Goal: Communication & Community: Connect with others

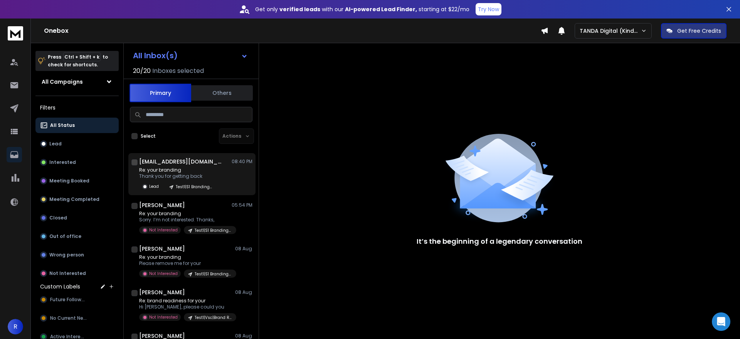
click at [190, 162] on div "[EMAIL_ADDRESS][DOMAIN_NAME] 08:40 PM" at bounding box center [195, 162] width 113 height 8
click at [206, 172] on p "Re: your branding" at bounding box center [178, 170] width 78 height 6
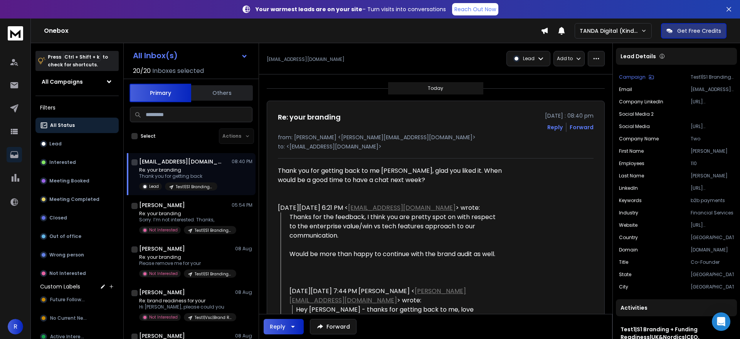
click at [704, 187] on p "[URL][DOMAIN_NAME][PERSON_NAME]" at bounding box center [712, 188] width 43 height 6
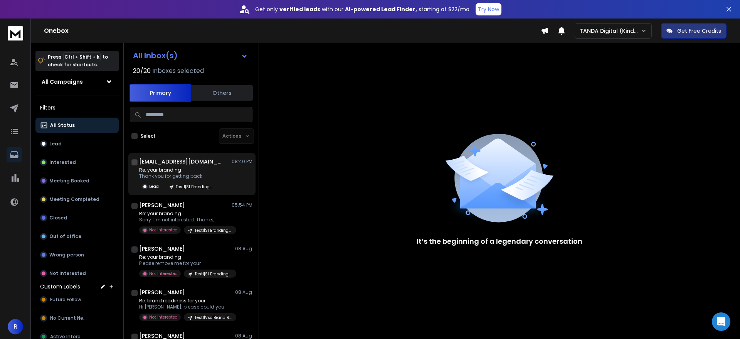
click at [188, 165] on div "amjelde@two.inc 08:40 PM" at bounding box center [195, 162] width 113 height 8
click at [182, 161] on h1 "[EMAIL_ADDRESS][DOMAIN_NAME]" at bounding box center [181, 162] width 85 height 8
